Goal: Information Seeking & Learning: Learn about a topic

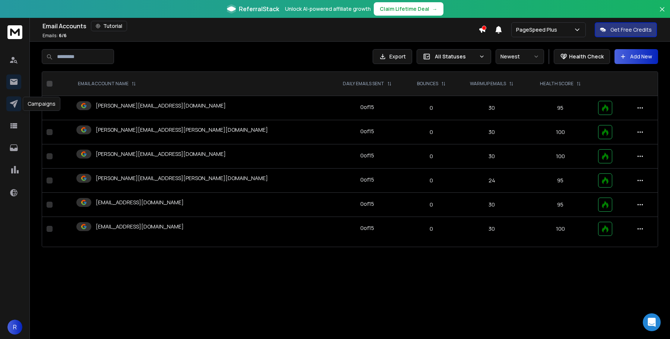
click at [15, 101] on icon at bounding box center [14, 104] width 8 height 8
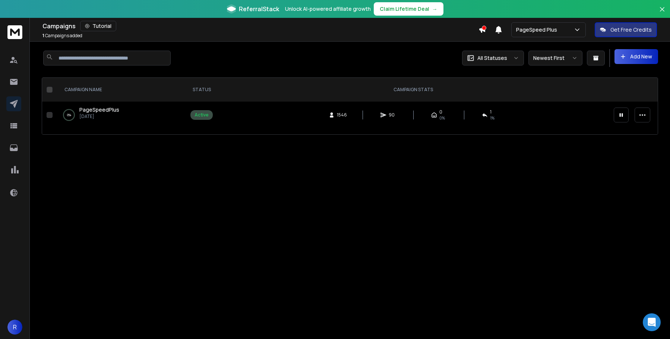
click at [100, 110] on span "PageSpeedPlus" at bounding box center [99, 109] width 40 height 7
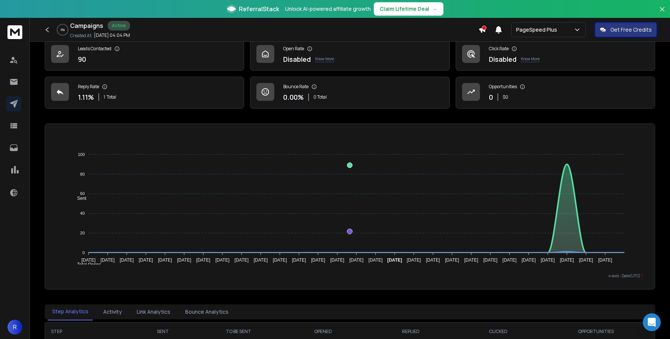
scroll to position [25, 0]
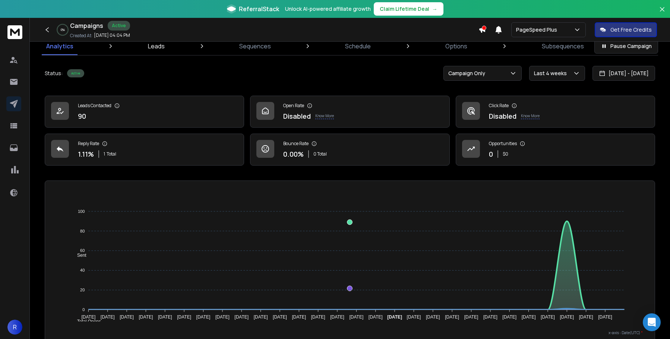
click at [156, 48] on p "Leads" at bounding box center [156, 46] width 17 height 9
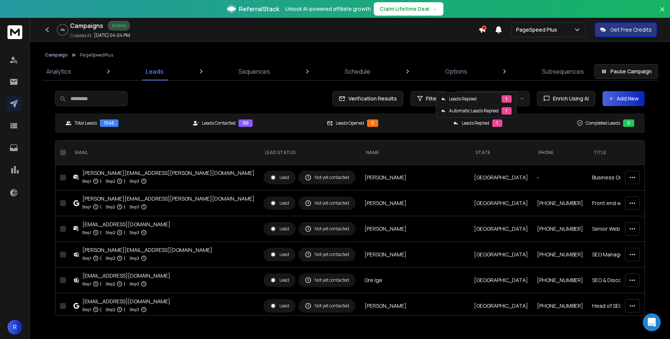
click at [470, 124] on p "Leads Replied" at bounding box center [476, 123] width 28 height 6
click at [437, 100] on span "Filters" at bounding box center [433, 98] width 15 height 7
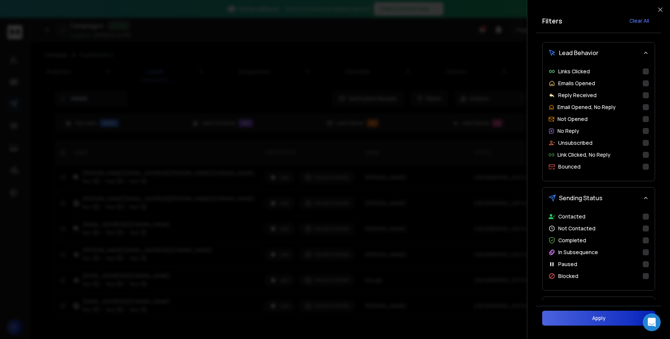
click at [643, 96] on button "Reply Received" at bounding box center [646, 95] width 6 height 6
click at [583, 319] on button "Apply" at bounding box center [598, 318] width 113 height 15
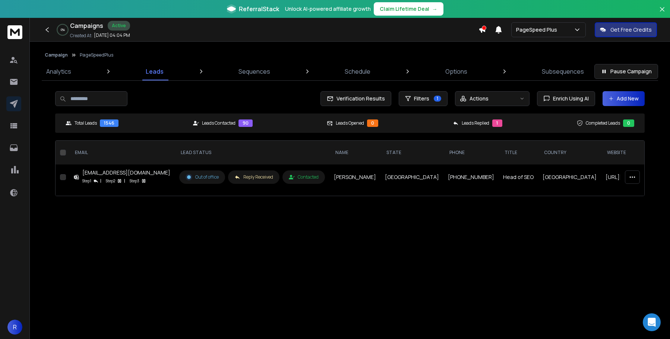
click at [380, 181] on td "[GEOGRAPHIC_DATA]" at bounding box center [411, 177] width 63 height 25
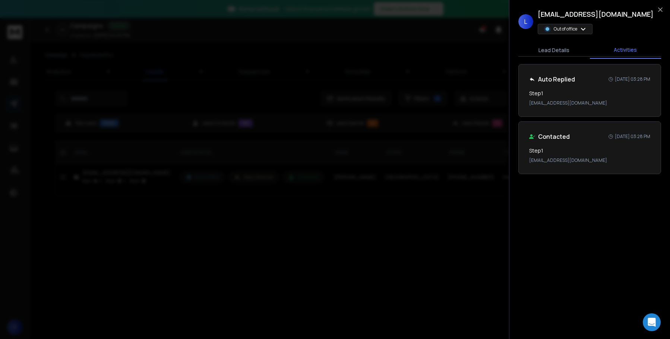
click at [635, 47] on button "Activities" at bounding box center [626, 50] width 72 height 17
click at [612, 92] on div "Step 1" at bounding box center [589, 93] width 121 height 7
click at [660, 12] on icon "button" at bounding box center [660, 9] width 7 height 7
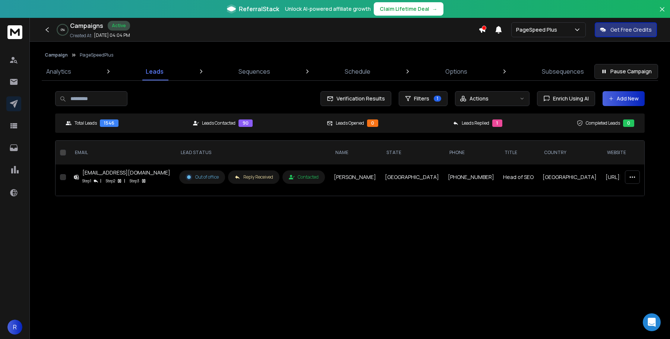
click at [630, 178] on icon "button" at bounding box center [633, 177] width 6 height 1
click at [433, 219] on div "ReferralStack Unlock AI-powered affiliate growth Lifetime Deals available! Clai…" at bounding box center [335, 169] width 670 height 339
